Goal: Navigation & Orientation: Understand site structure

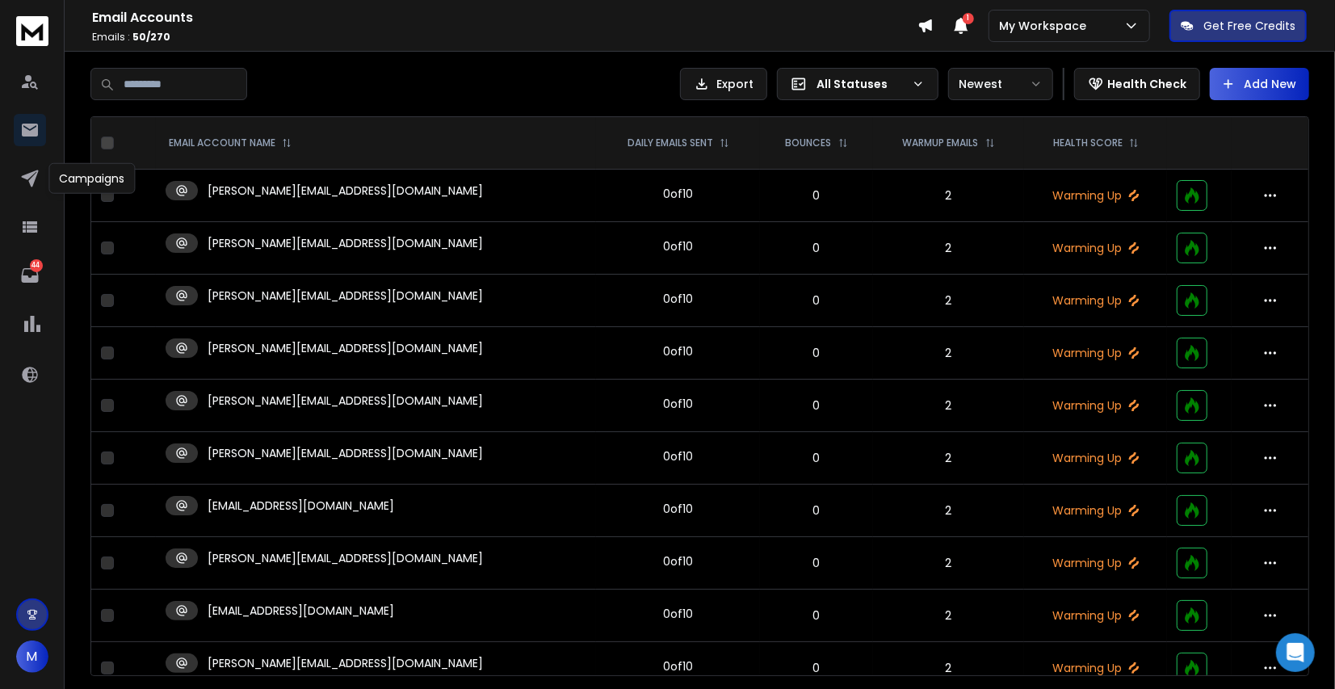
click at [35, 175] on icon at bounding box center [29, 178] width 17 height 17
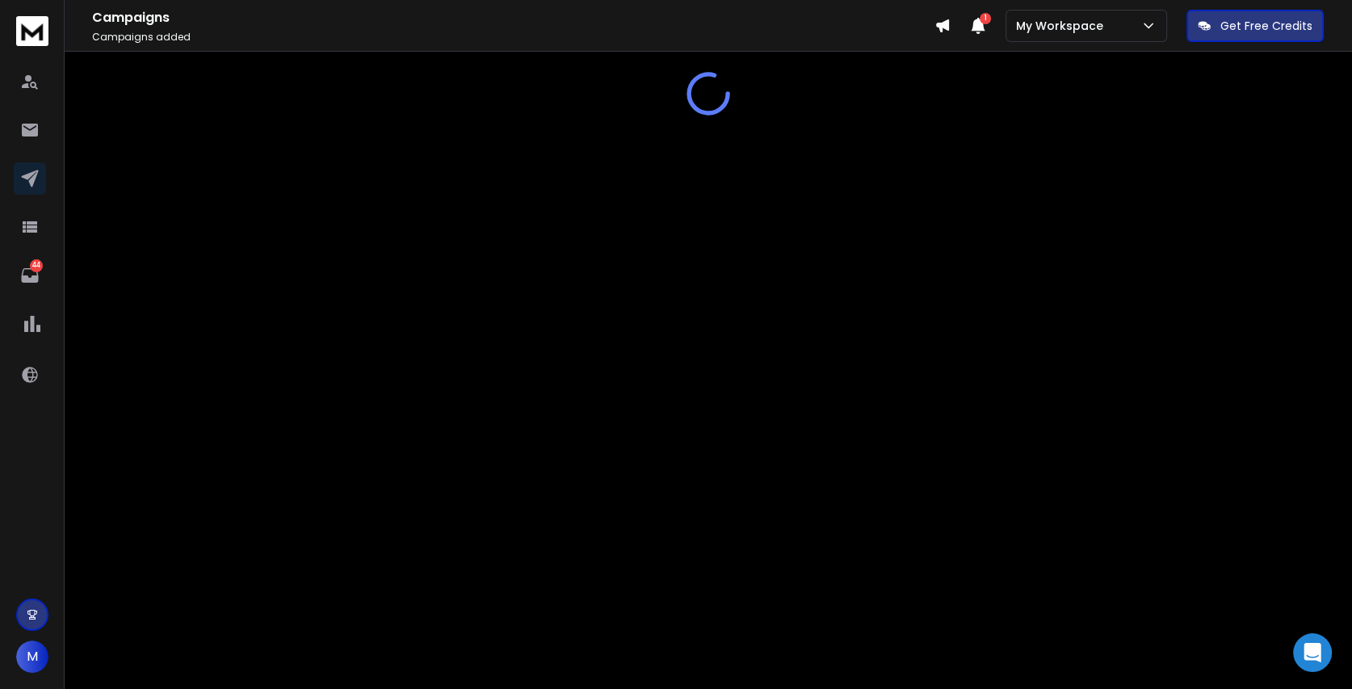
click at [1150, 18] on icon "button" at bounding box center [1149, 26] width 16 height 16
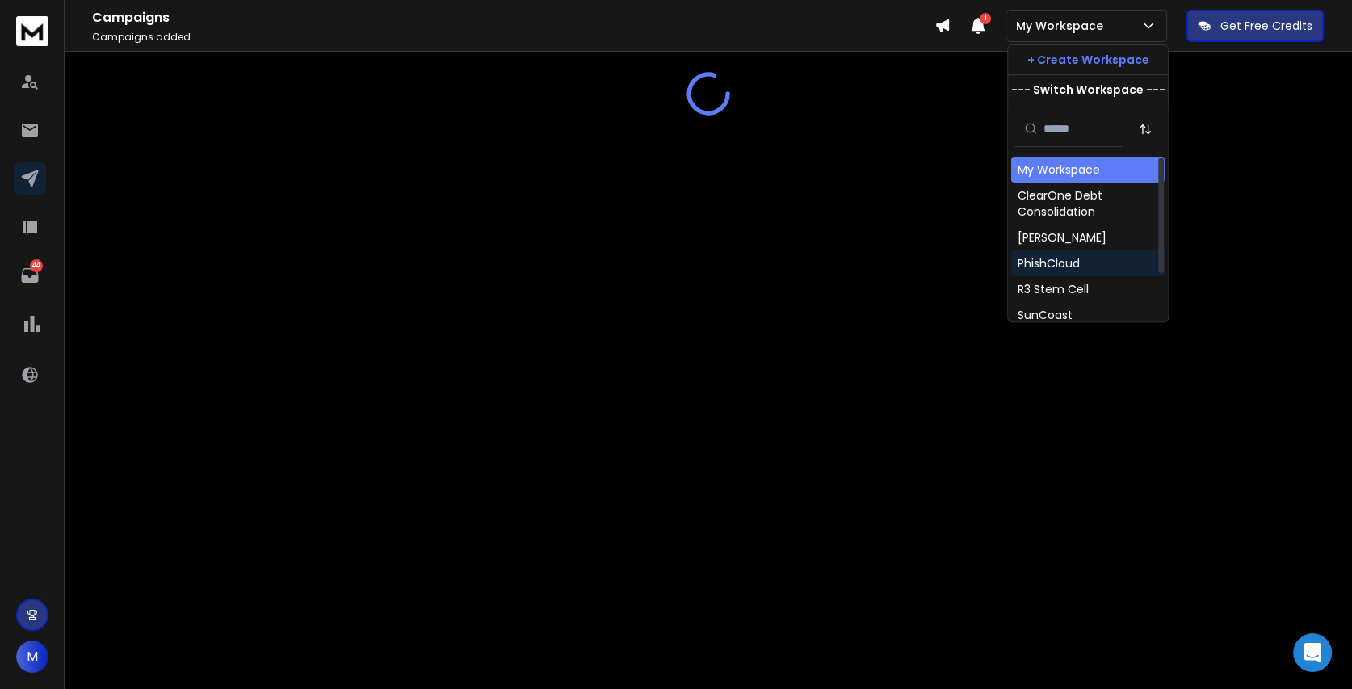
click at [1052, 270] on div "PhishCloud" at bounding box center [1049, 263] width 62 height 16
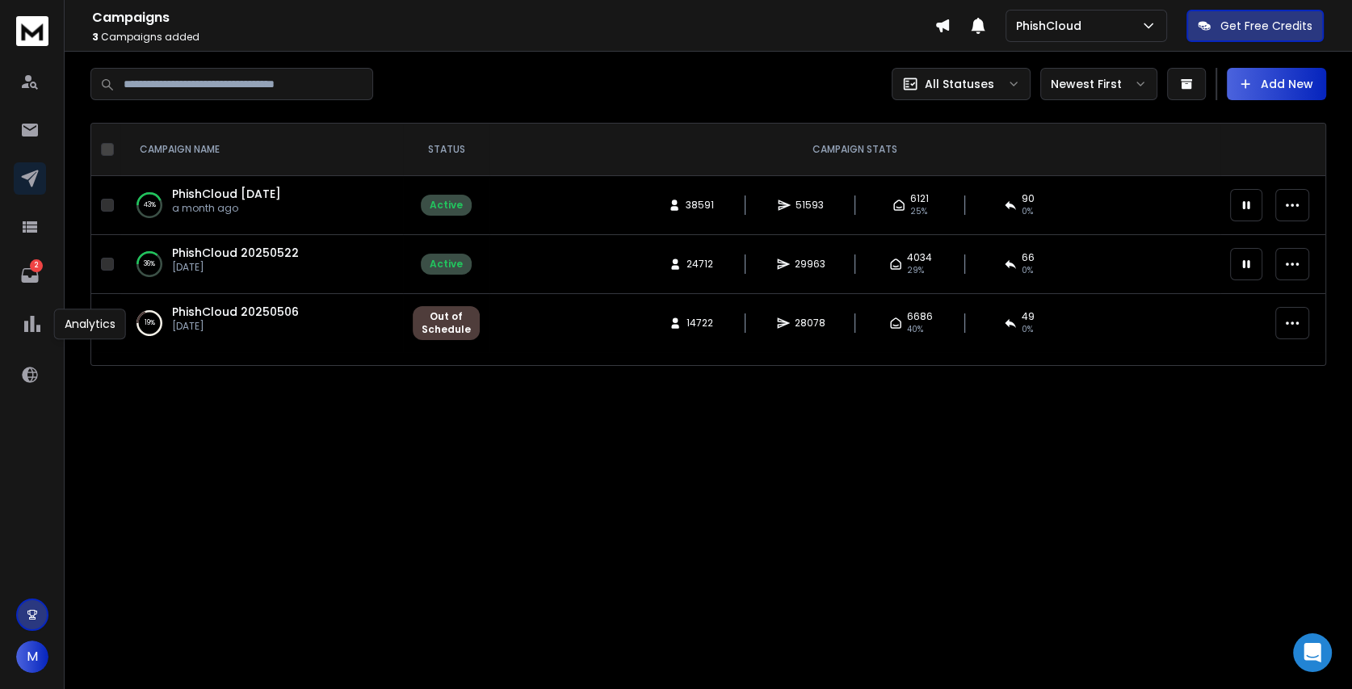
click at [29, 334] on icon at bounding box center [32, 324] width 24 height 24
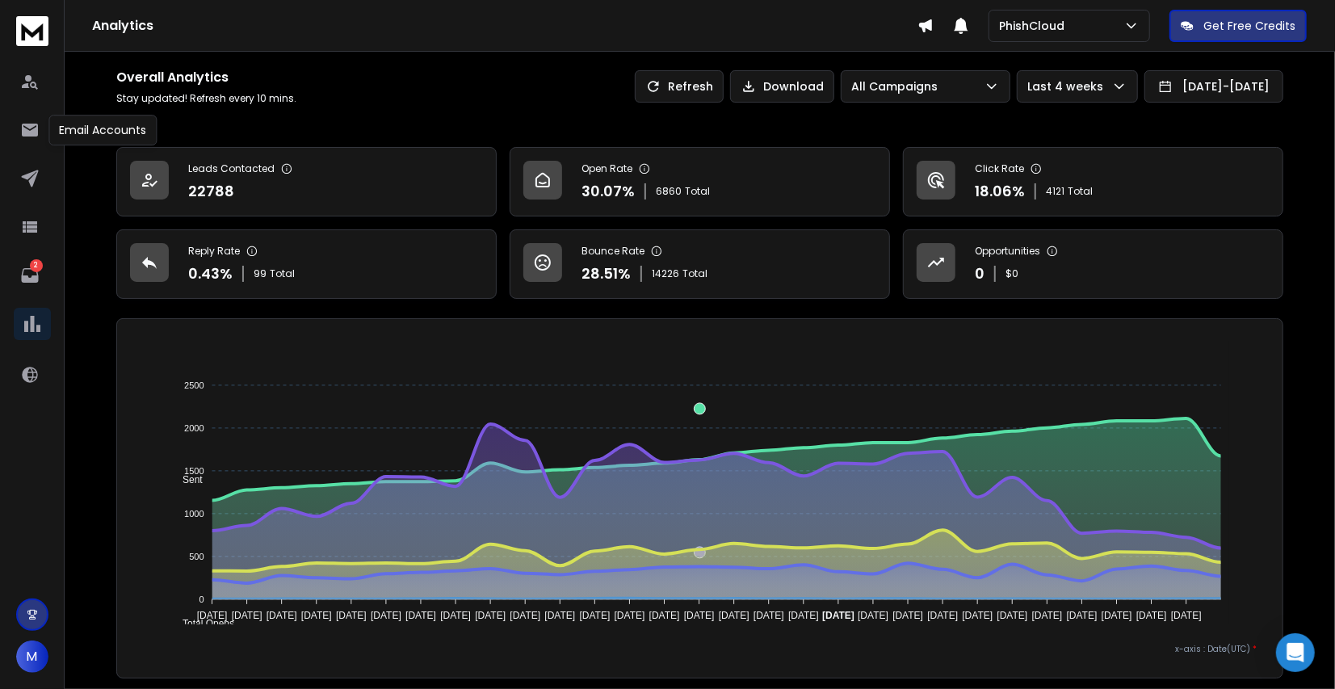
click at [22, 132] on icon at bounding box center [30, 130] width 16 height 13
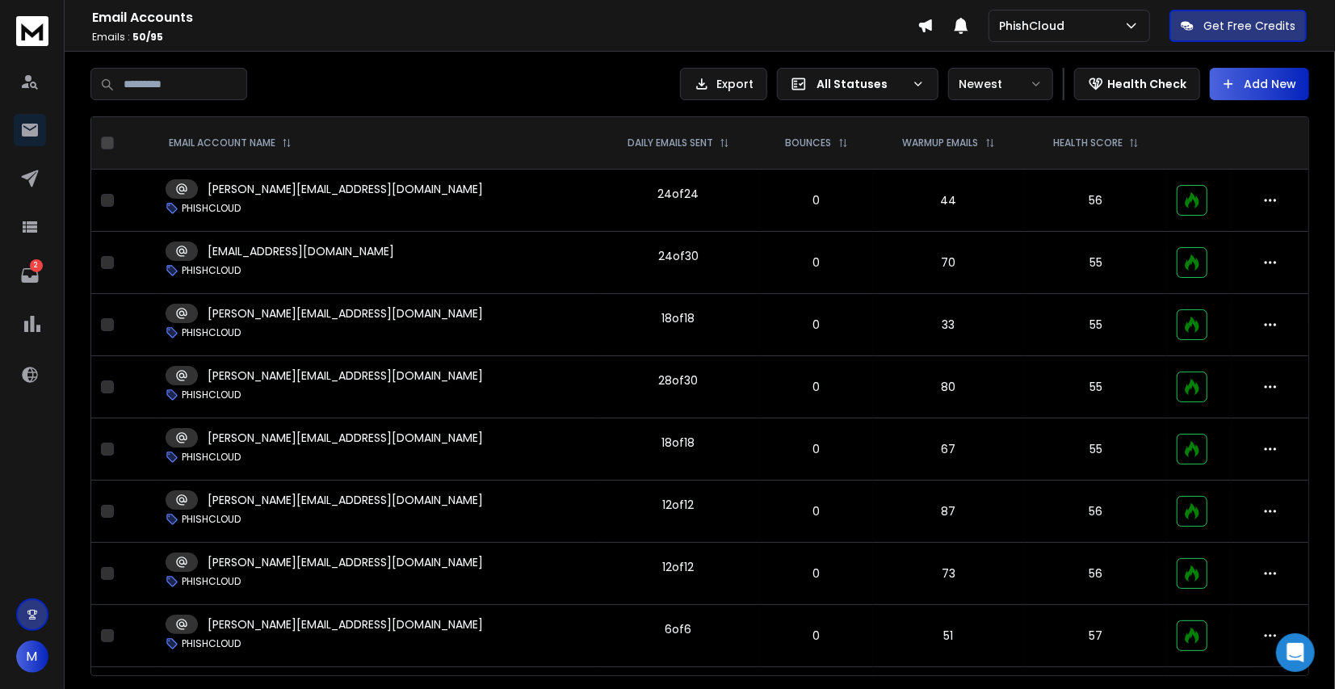
click at [1137, 18] on icon "button" at bounding box center [1132, 26] width 16 height 16
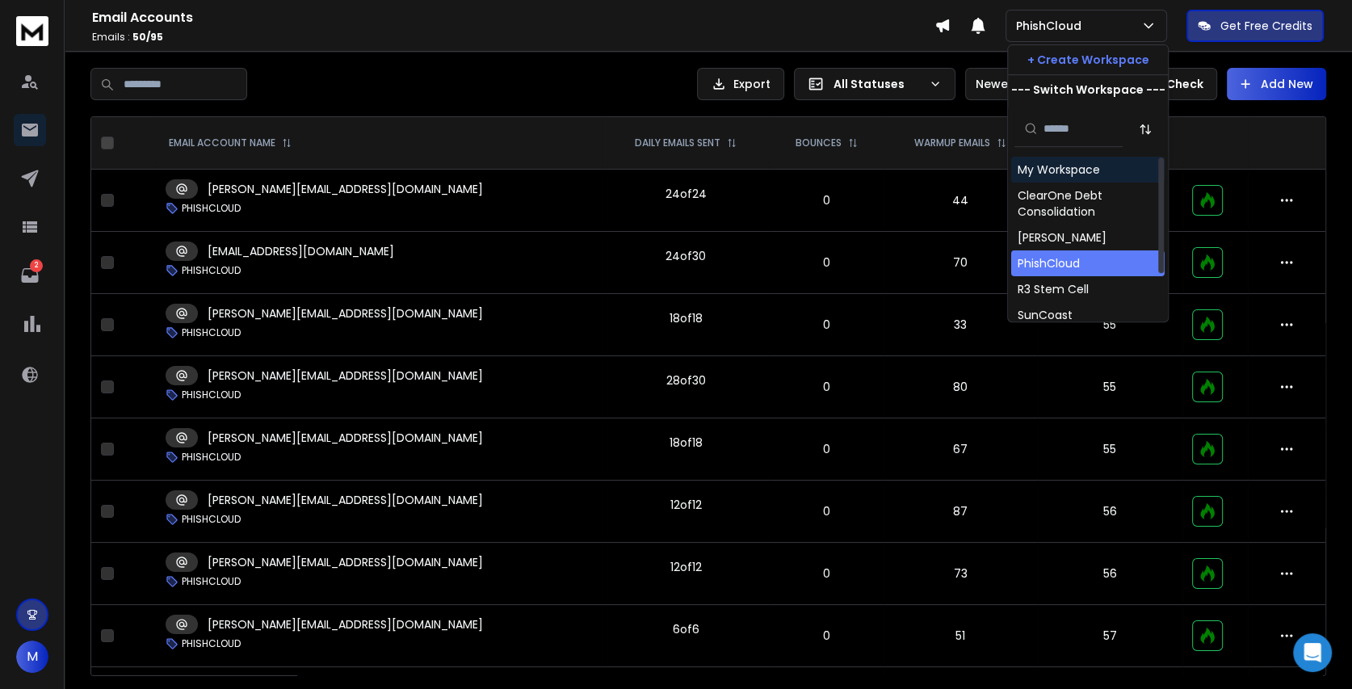
click at [1052, 166] on div "My Workspace" at bounding box center [1059, 170] width 82 height 16
